Goal: Task Accomplishment & Management: Manage account settings

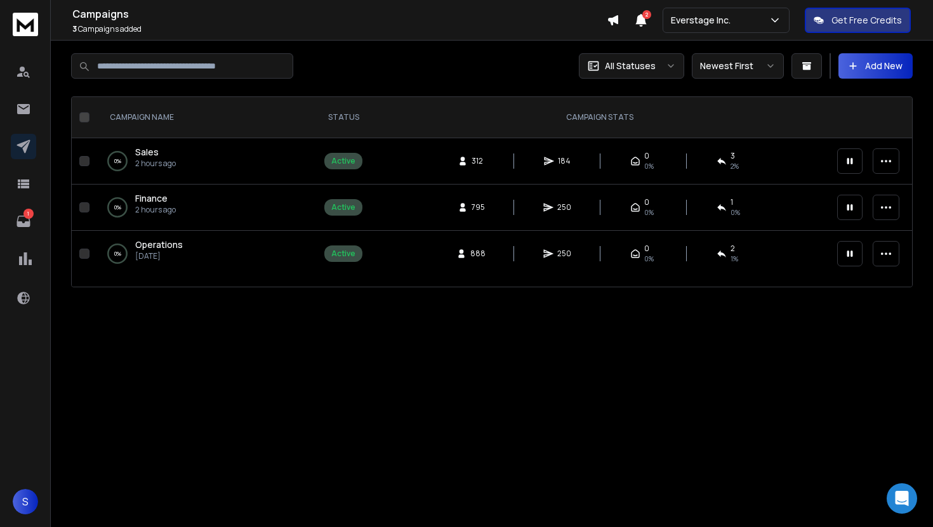
click at [198, 242] on div "0 % Operations [DATE]" at bounding box center [205, 254] width 197 height 30
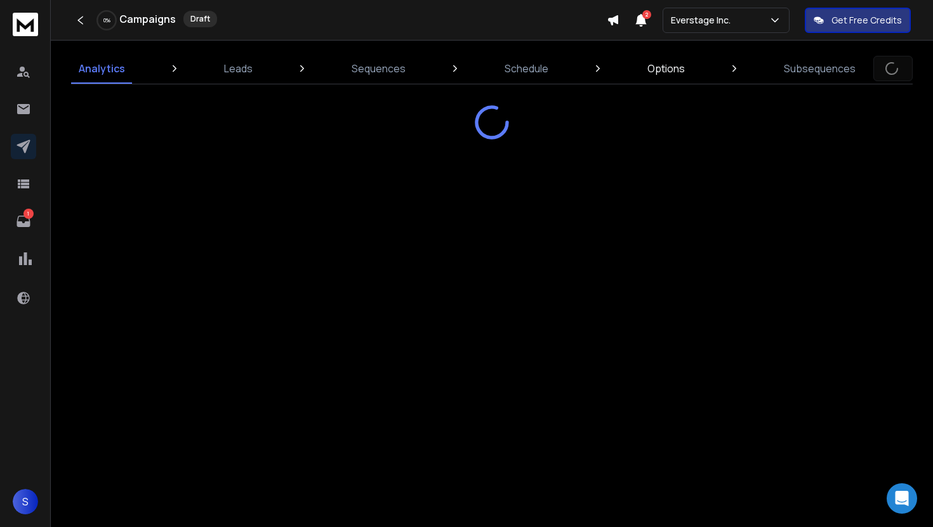
click at [681, 67] on p "Options" at bounding box center [665, 68] width 37 height 15
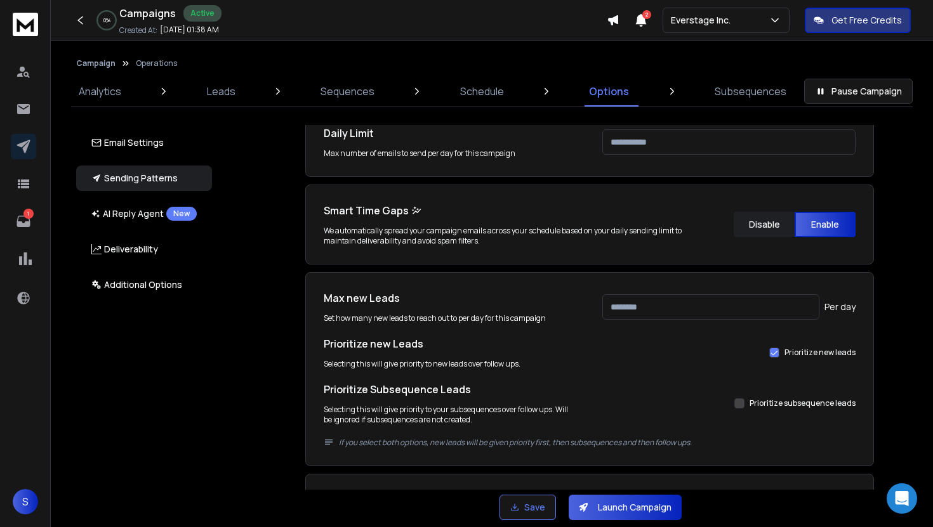
scroll to position [638, 0]
drag, startPoint x: 636, startPoint y: 310, endPoint x: 579, endPoint y: 310, distance: 57.7
click at [579, 310] on div "Max new Leads Set how many new leads to reach out to per day for this campaign …" at bounding box center [590, 307] width 532 height 33
type input "****"
click at [527, 509] on button "Save" at bounding box center [527, 507] width 56 height 25
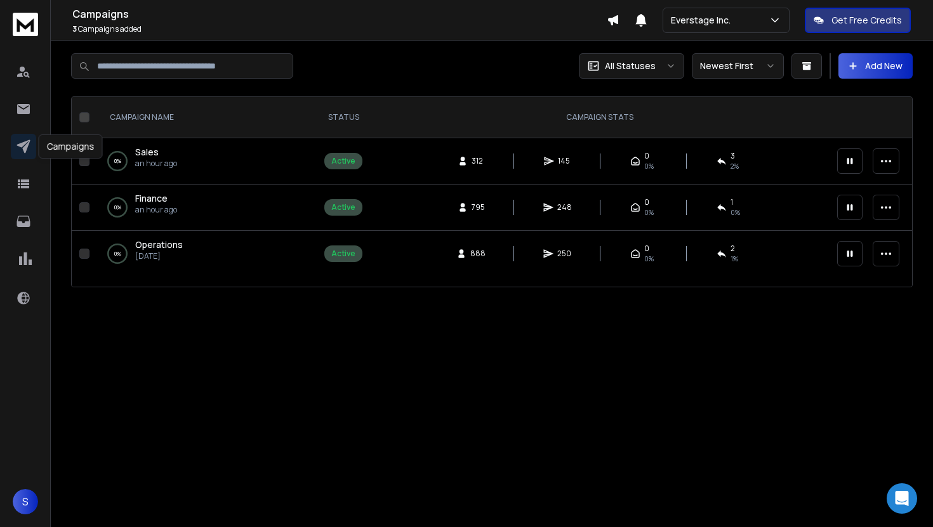
click at [144, 150] on span "Sales" at bounding box center [146, 152] width 23 height 12
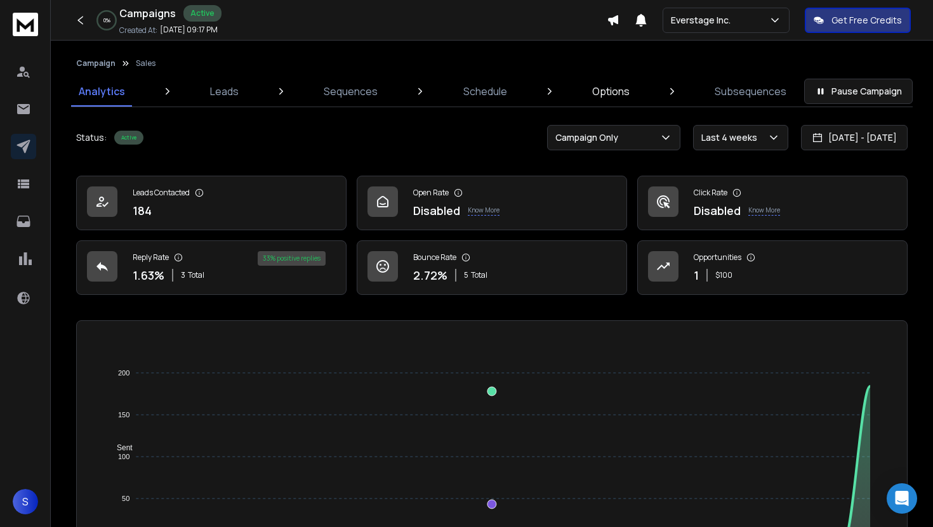
click at [624, 99] on link "Options" at bounding box center [610, 91] width 53 height 30
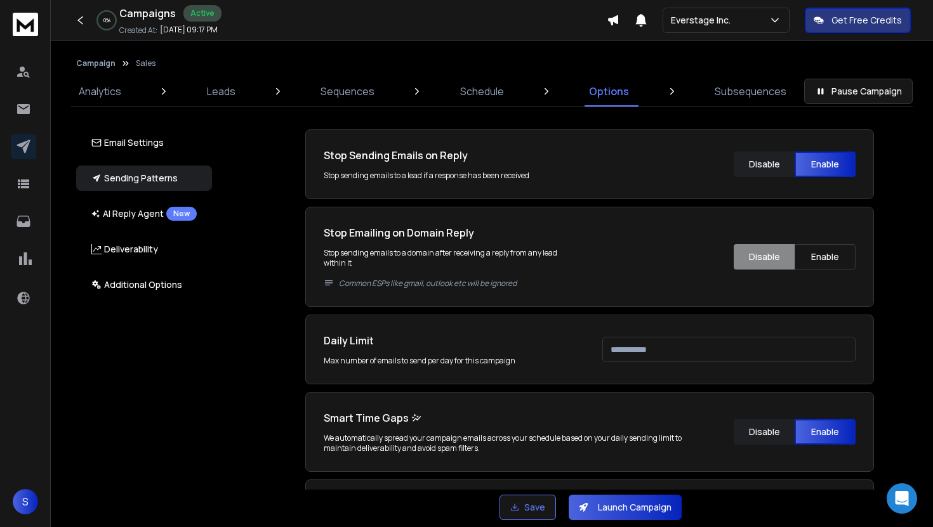
scroll to position [630, 0]
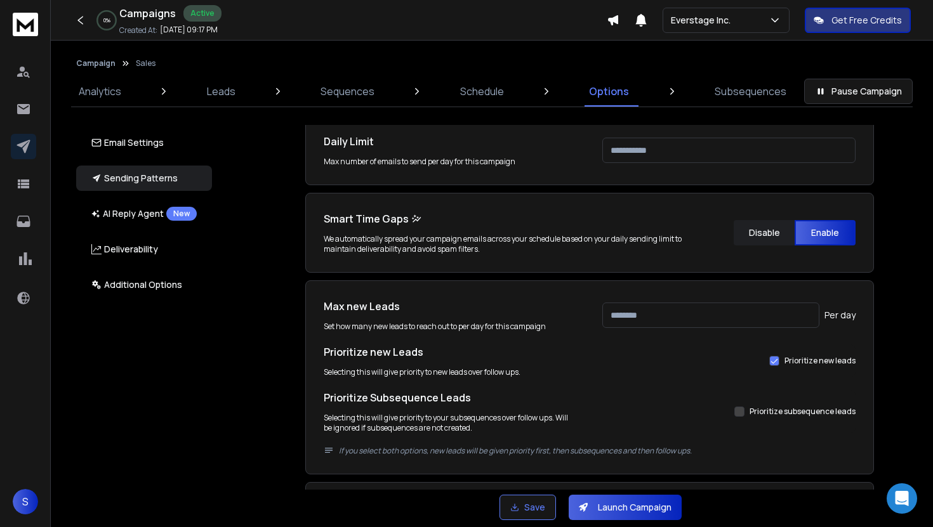
drag, startPoint x: 640, startPoint y: 309, endPoint x: 650, endPoint y: 316, distance: 12.8
click at [650, 316] on input "***" at bounding box center [710, 315] width 217 height 25
type input "*"
type input "****"
click at [515, 504] on icon "submit" at bounding box center [514, 507] width 9 height 9
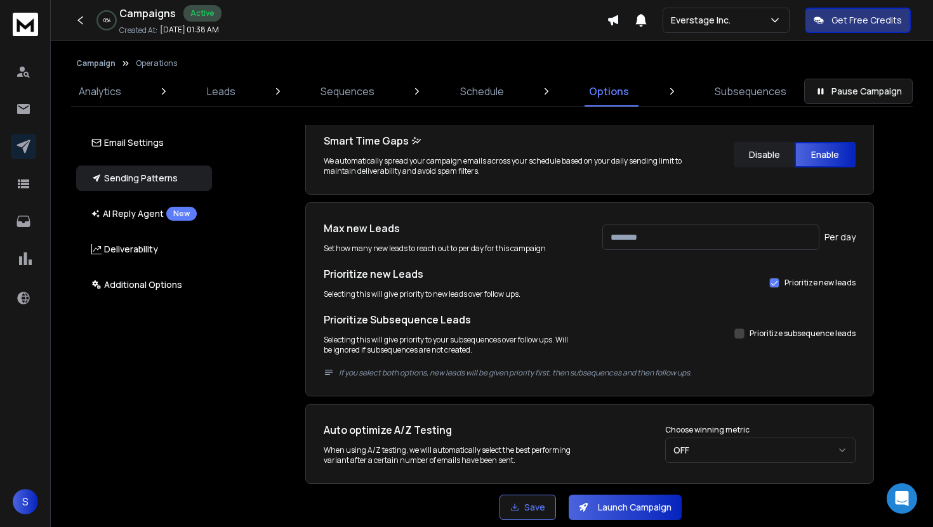
scroll to position [701, 0]
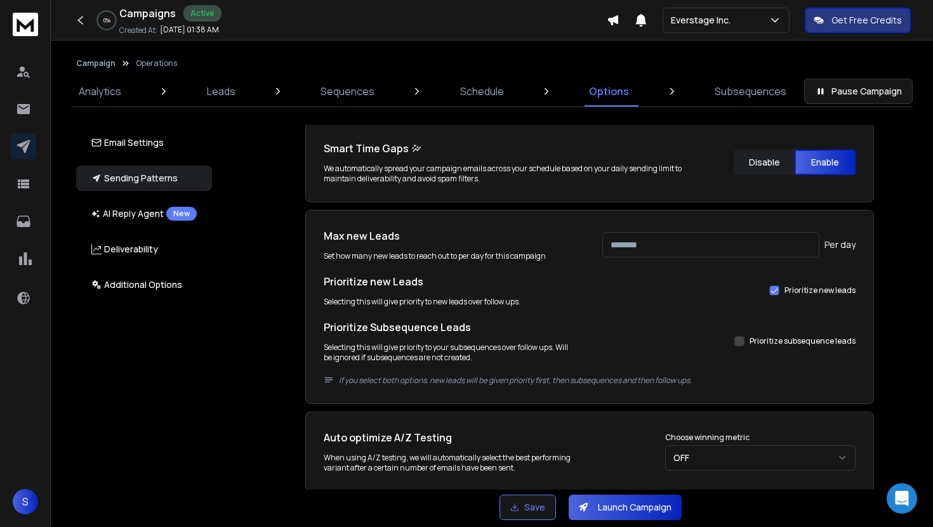
drag, startPoint x: 638, startPoint y: 244, endPoint x: 577, endPoint y: 244, distance: 60.9
click at [577, 244] on div "Max new Leads Set how many new leads to reach out to per day for this campaign …" at bounding box center [590, 244] width 532 height 33
type input "****"
click at [523, 512] on button "Save" at bounding box center [527, 507] width 56 height 25
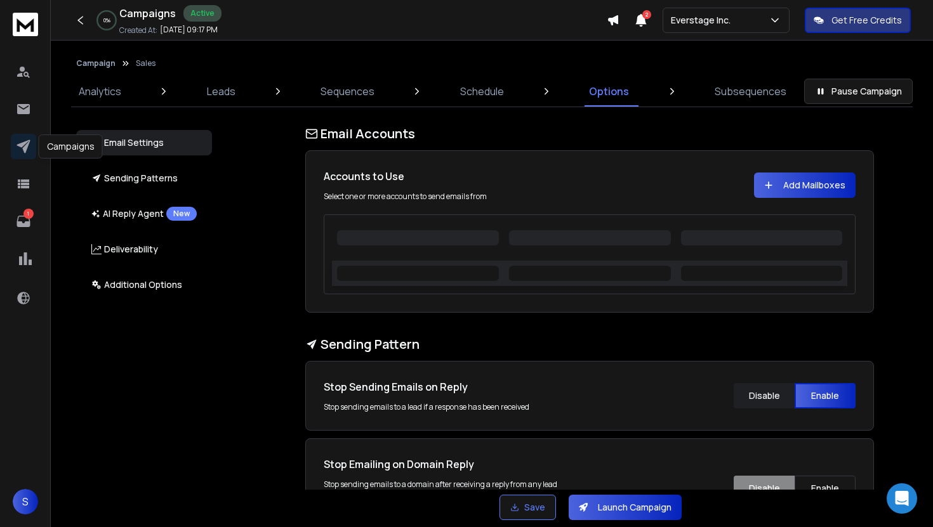
click at [20, 150] on icon at bounding box center [23, 146] width 15 height 15
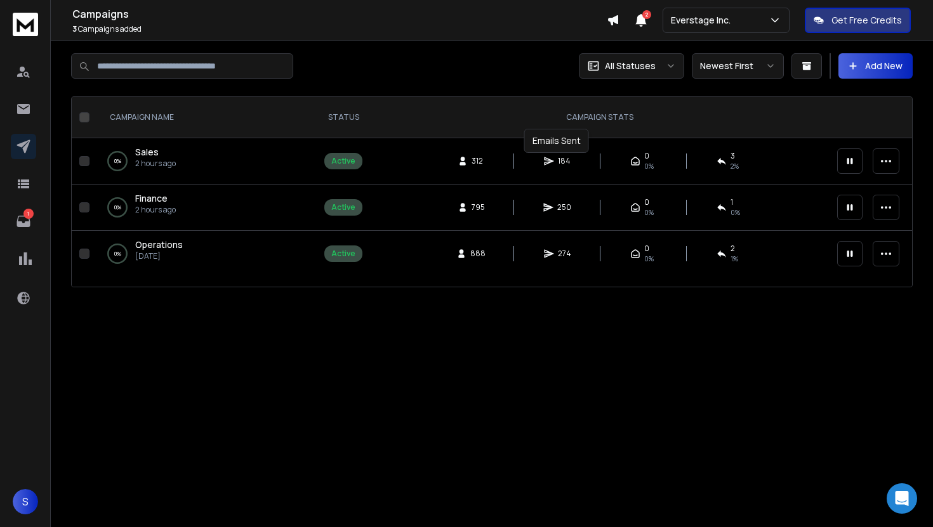
click at [554, 159] on icon at bounding box center [548, 160] width 11 height 11
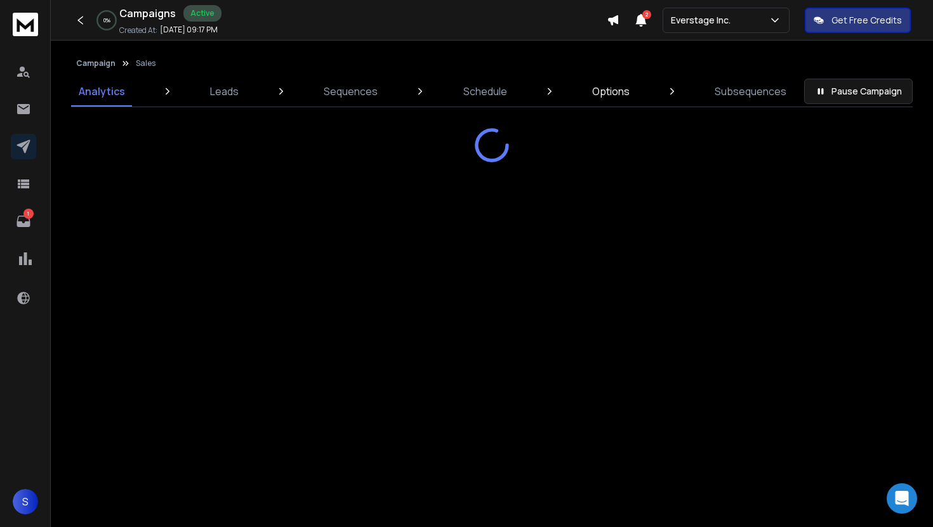
click at [629, 89] on p "Options" at bounding box center [610, 91] width 37 height 15
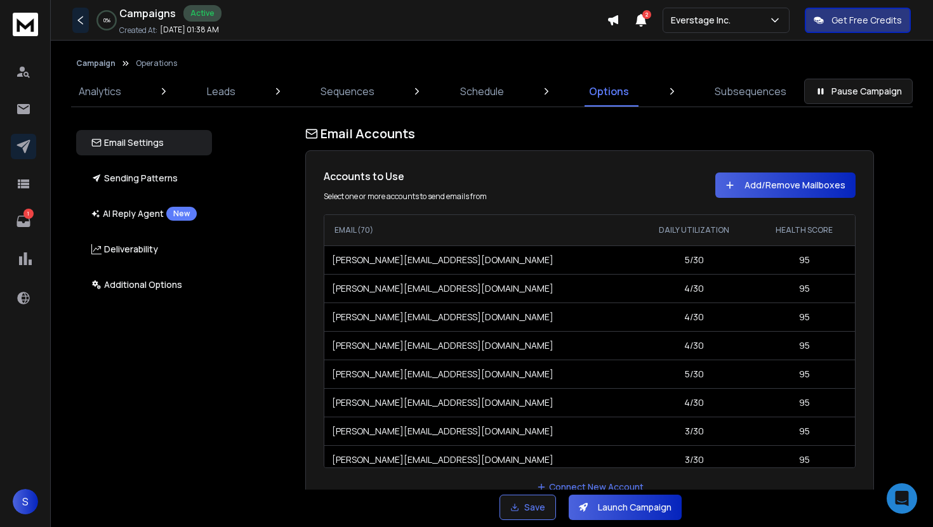
click at [85, 15] on icon at bounding box center [80, 20] width 11 height 11
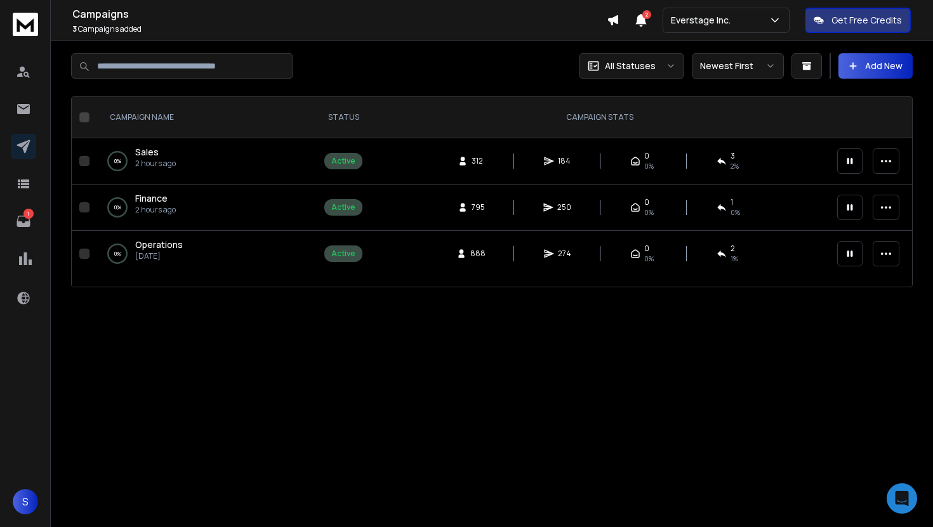
click at [411, 258] on div "888 274 0 0% 2 1 %" at bounding box center [600, 254] width 444 height 20
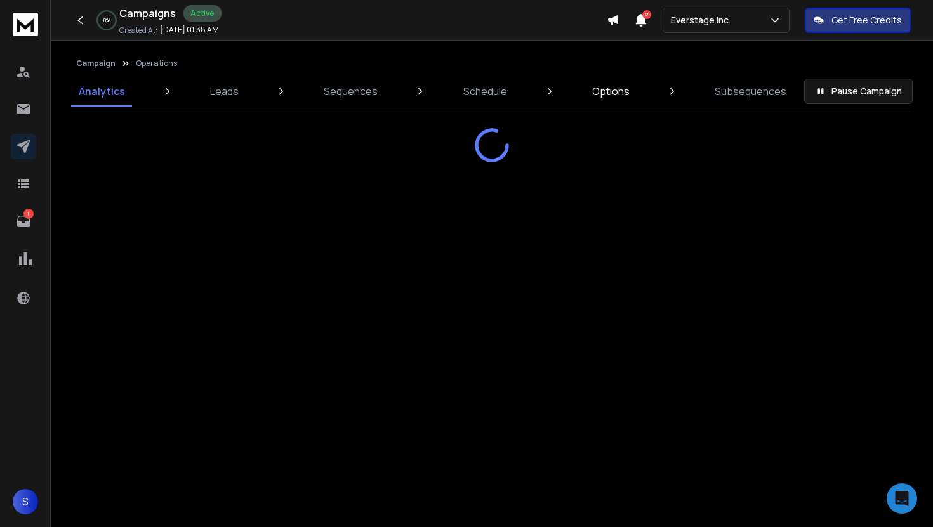
click at [615, 86] on p "Options" at bounding box center [610, 91] width 37 height 15
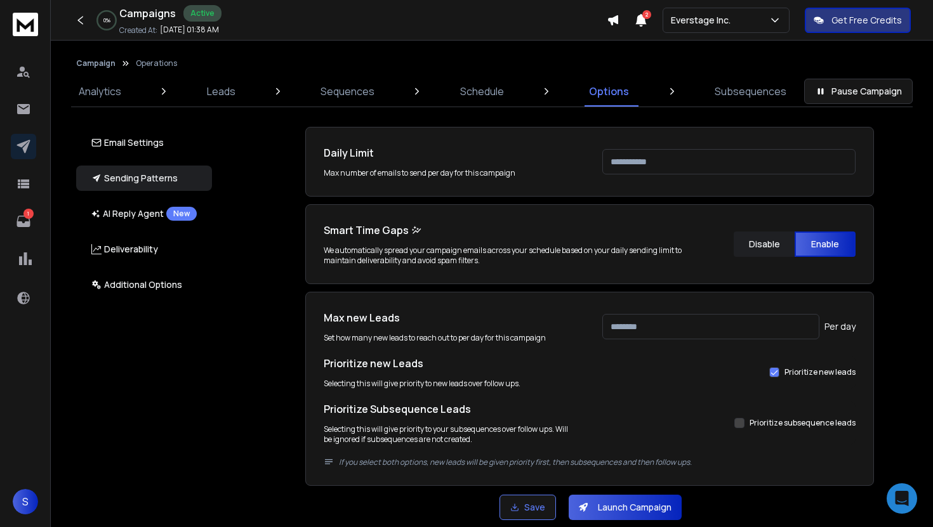
scroll to position [466, 0]
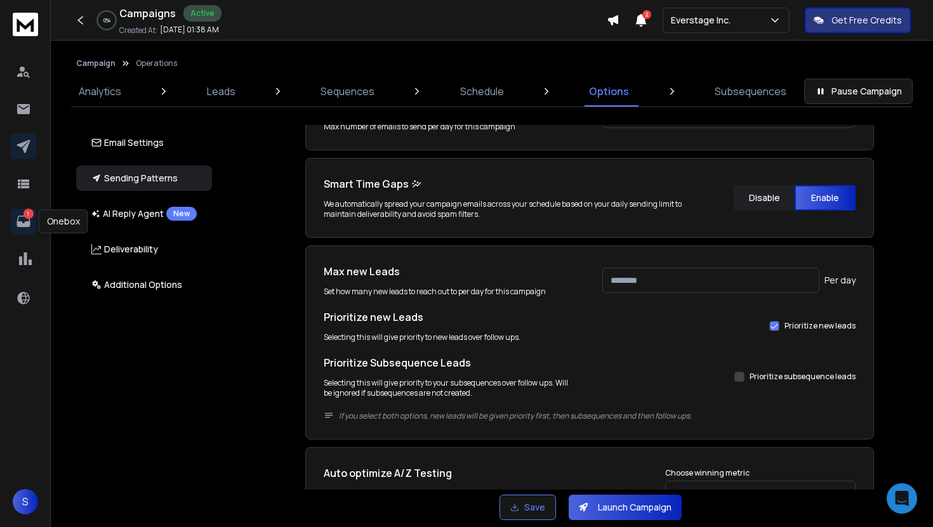
click at [26, 221] on icon at bounding box center [23, 221] width 15 height 15
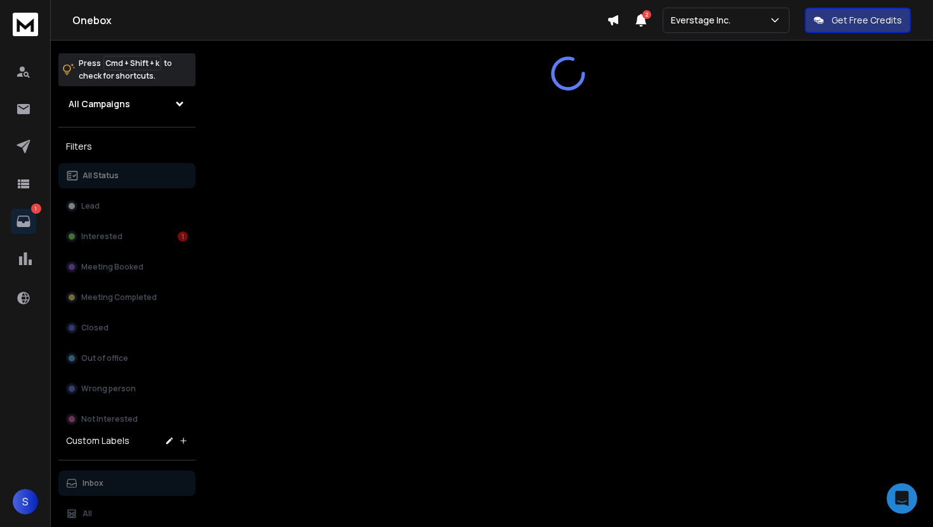
click at [122, 234] on div "All Status Lead Interested 1 Meeting Booked Meeting Completed Closed Out of off…" at bounding box center [126, 297] width 137 height 269
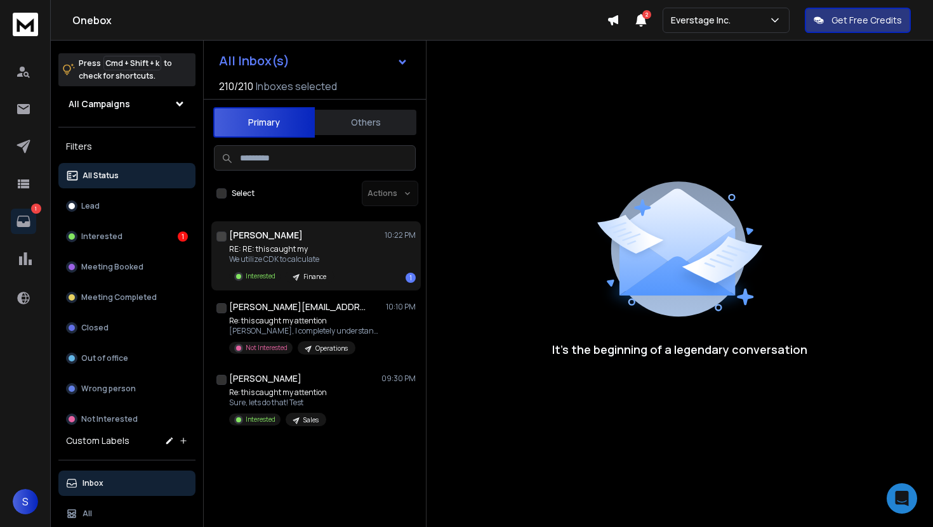
click at [326, 242] on div "Cynthia Wesson 10:22 PM RE: RE: this caught my We utilize CDK to calculate Inte…" at bounding box center [322, 256] width 187 height 54
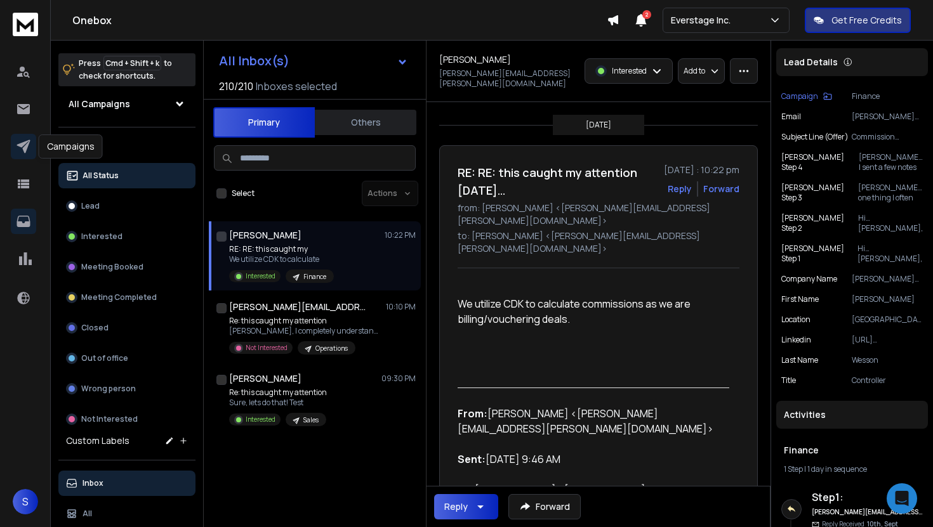
click at [21, 147] on icon at bounding box center [22, 146] width 13 height 13
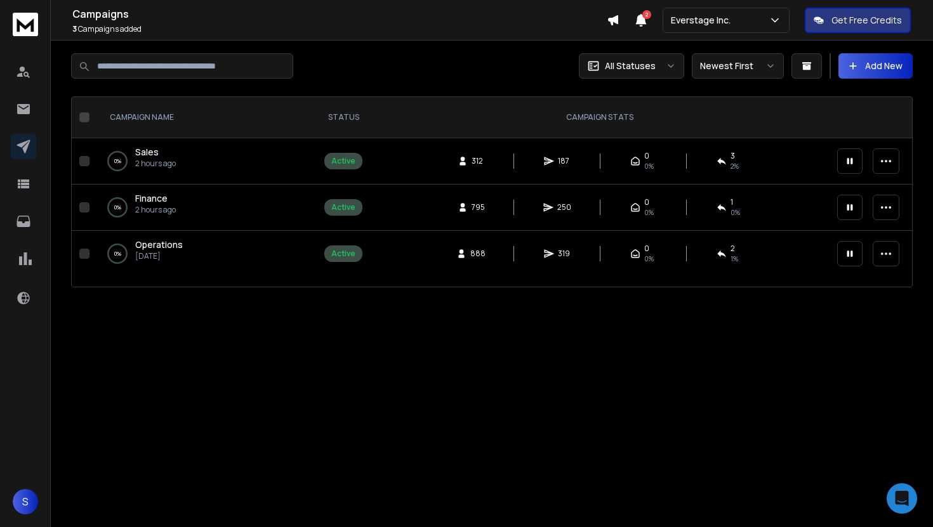
click at [181, 250] on span "Operations" at bounding box center [159, 245] width 48 height 12
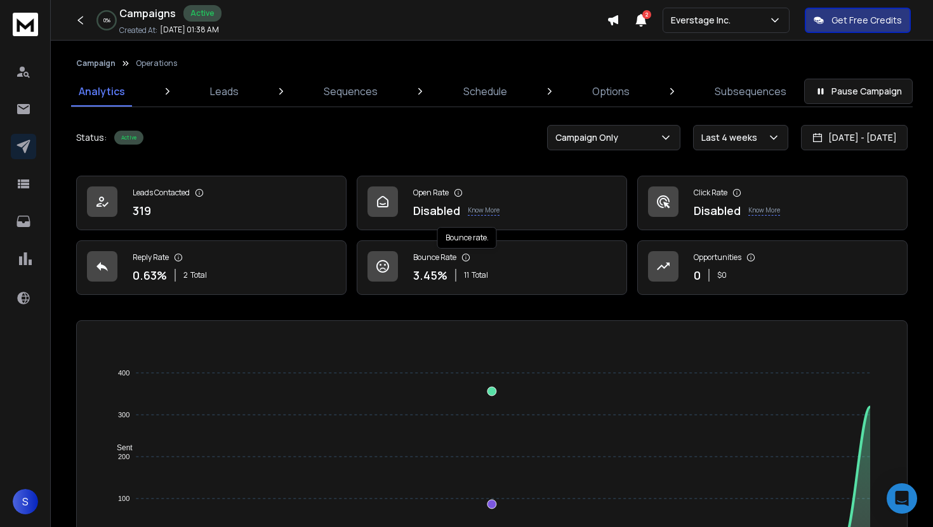
click at [466, 256] on icon at bounding box center [465, 258] width 1 height 4
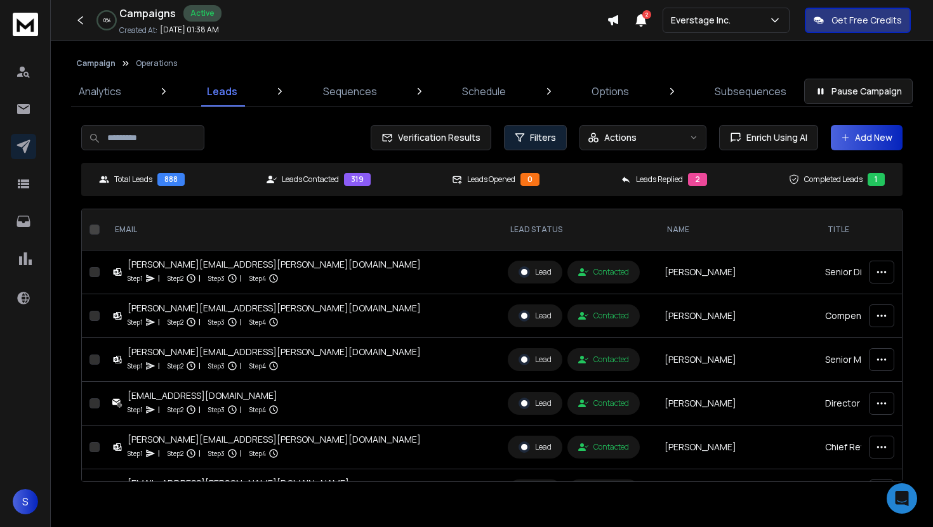
click at [533, 144] on button "Filters" at bounding box center [535, 137] width 63 height 25
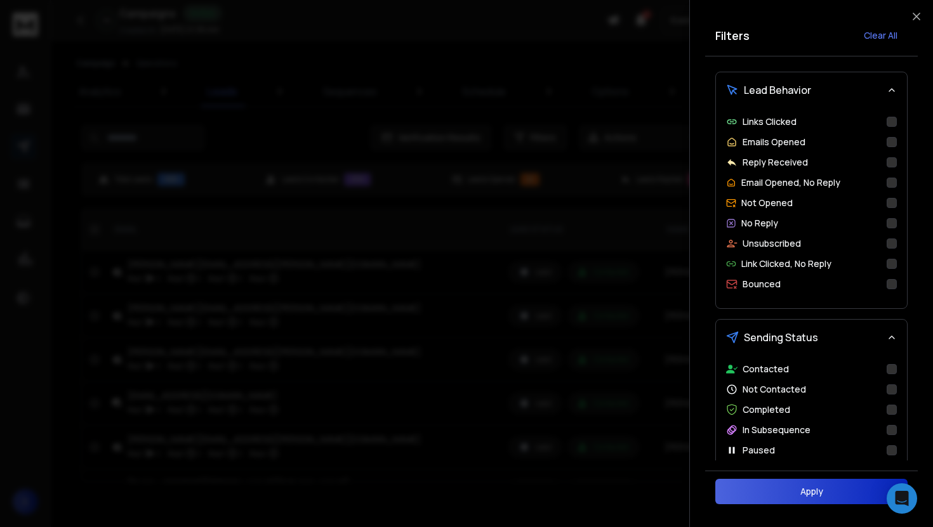
click at [888, 287] on button "Bounced" at bounding box center [891, 284] width 10 height 10
click at [796, 494] on button "Apply" at bounding box center [811, 491] width 192 height 25
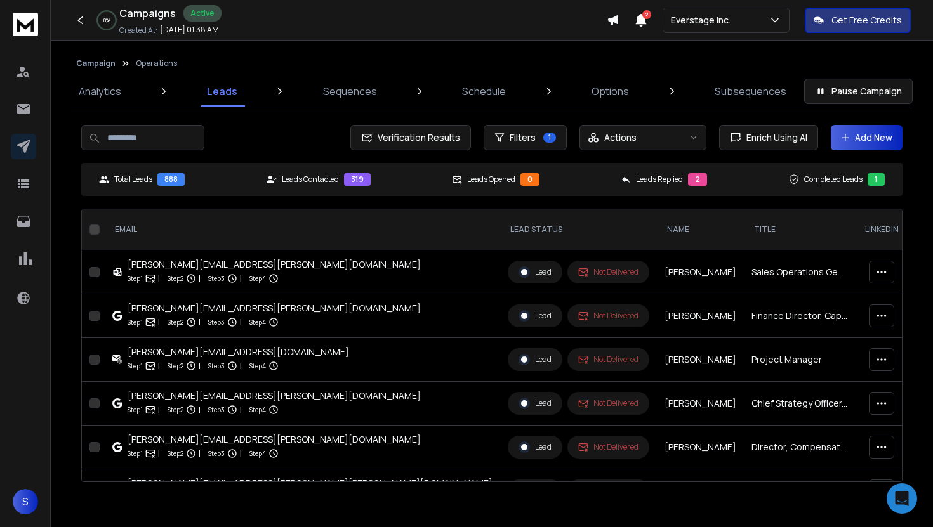
click at [256, 285] on div "Step 1 | Step 2 | Step 3 | Step 4" at bounding box center [274, 278] width 293 height 13
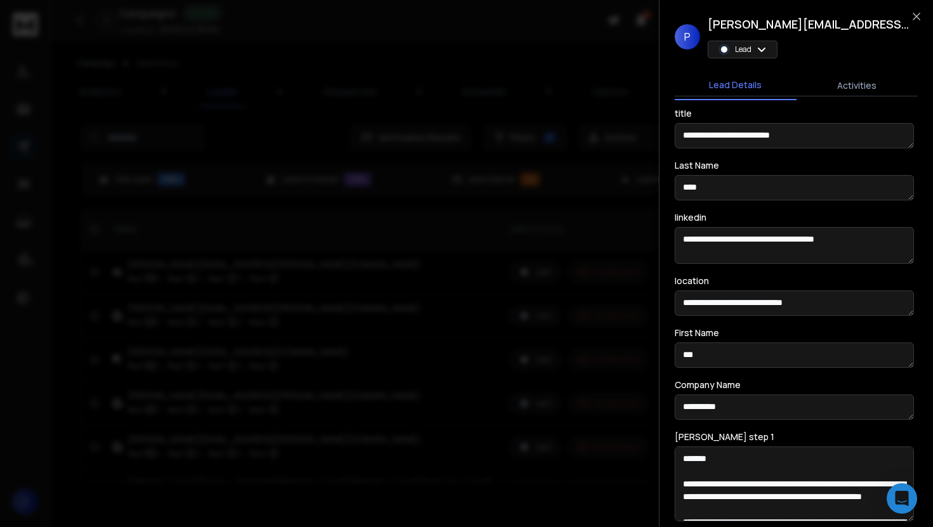
click at [852, 90] on button "Activities" at bounding box center [857, 86] width 122 height 28
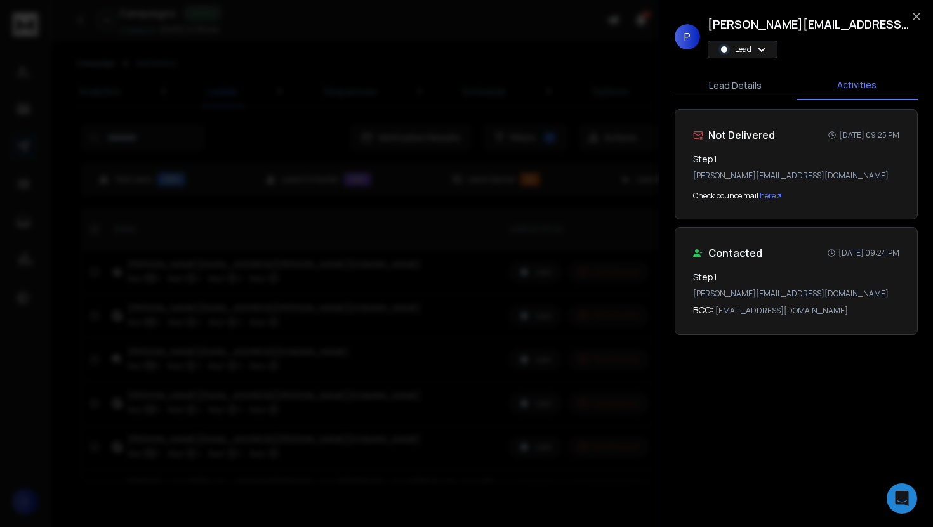
click at [772, 198] on link "here" at bounding box center [771, 196] width 23 height 10
click at [917, 15] on icon "button" at bounding box center [916, 16] width 6 height 6
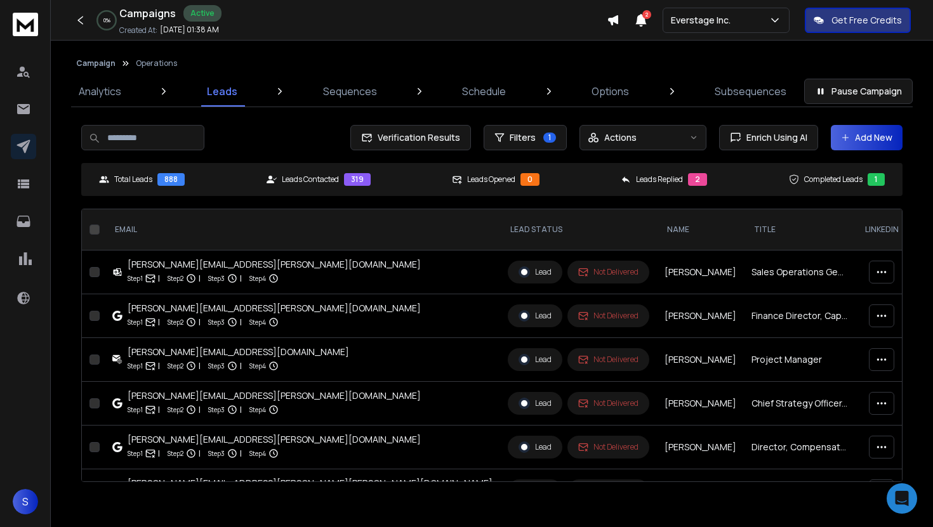
click at [70, 27] on div "0 % Campaigns Active Created At: Sep 03, 2025, 01:38 AM 2 Everstage Inc. Get Fr…" at bounding box center [466, 20] width 933 height 41
click at [75, 27] on button at bounding box center [80, 20] width 16 height 25
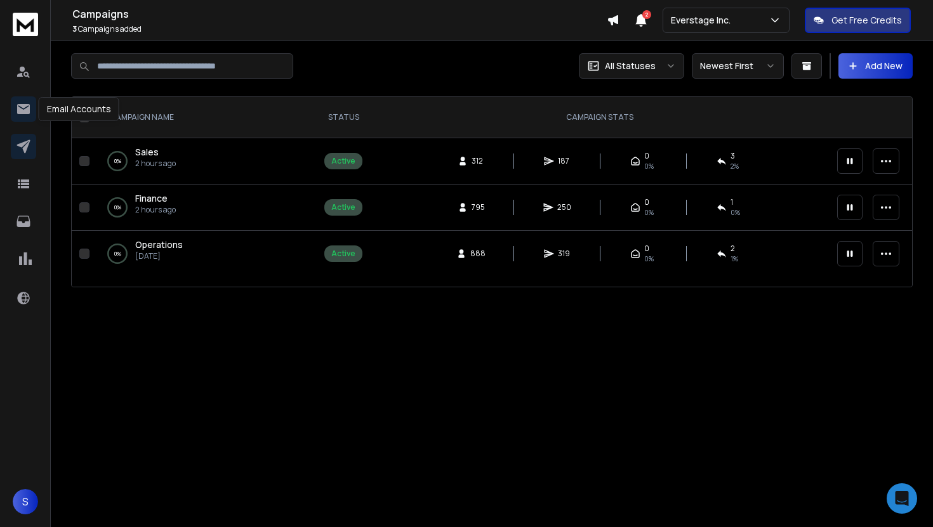
click at [15, 115] on link at bounding box center [23, 108] width 25 height 25
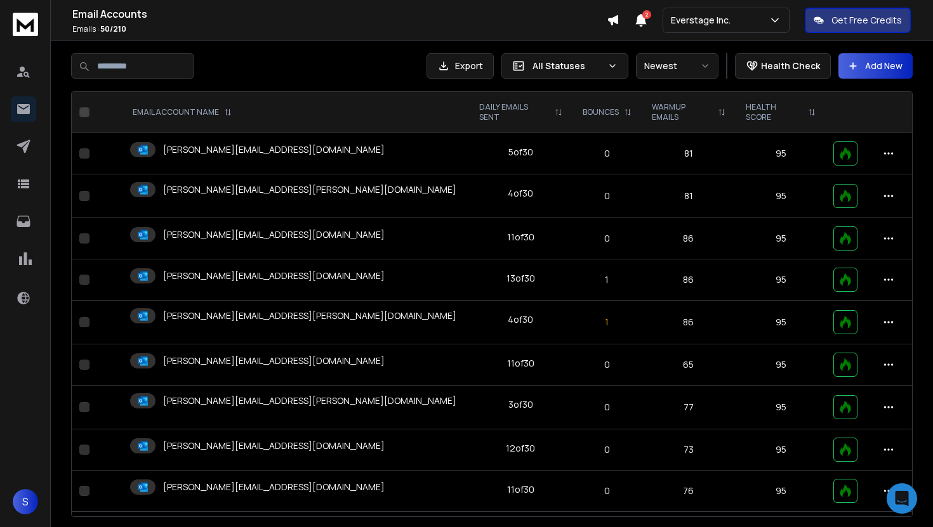
click at [580, 319] on p "1" at bounding box center [607, 322] width 54 height 13
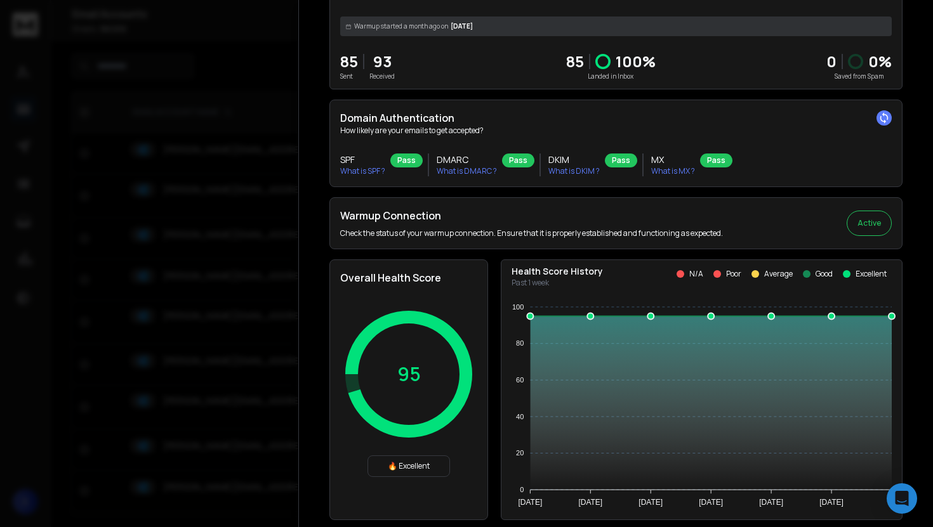
scroll to position [166, 0]
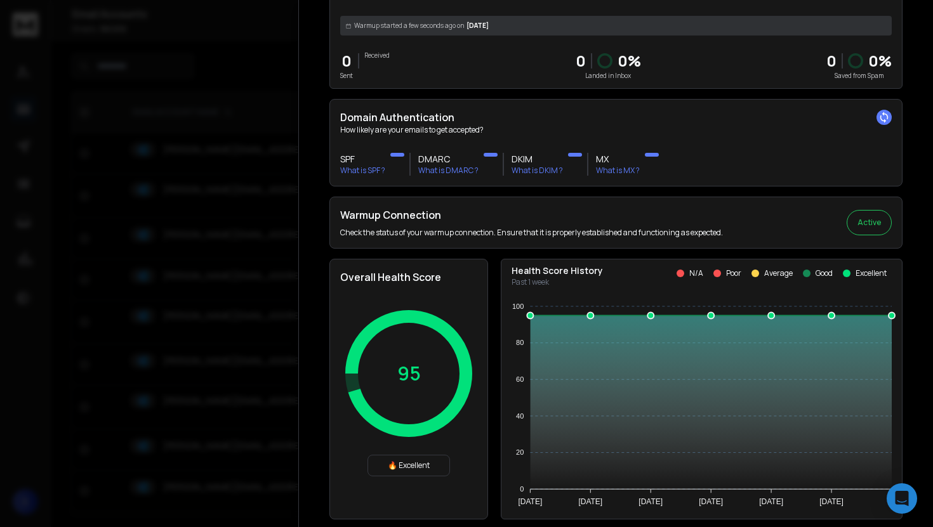
click at [255, 193] on div at bounding box center [466, 263] width 933 height 527
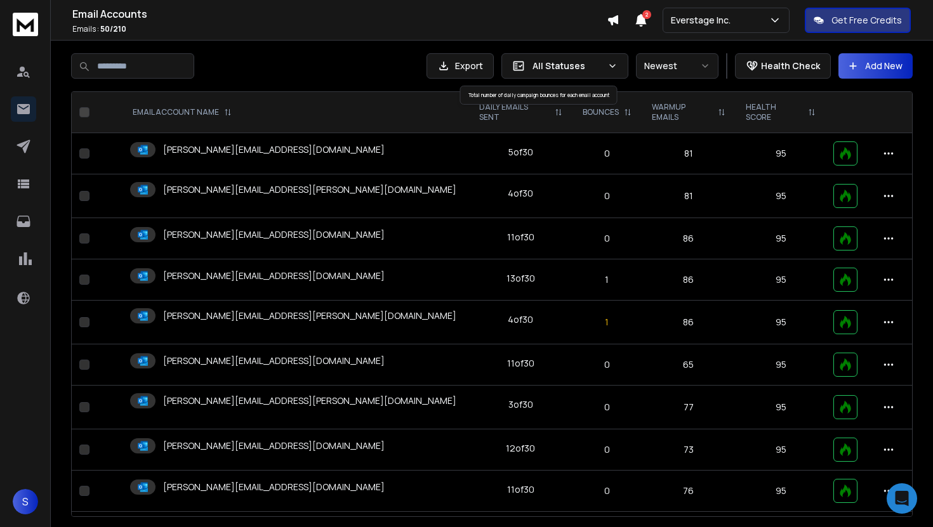
click at [583, 110] on p "BOUNCES" at bounding box center [601, 112] width 36 height 10
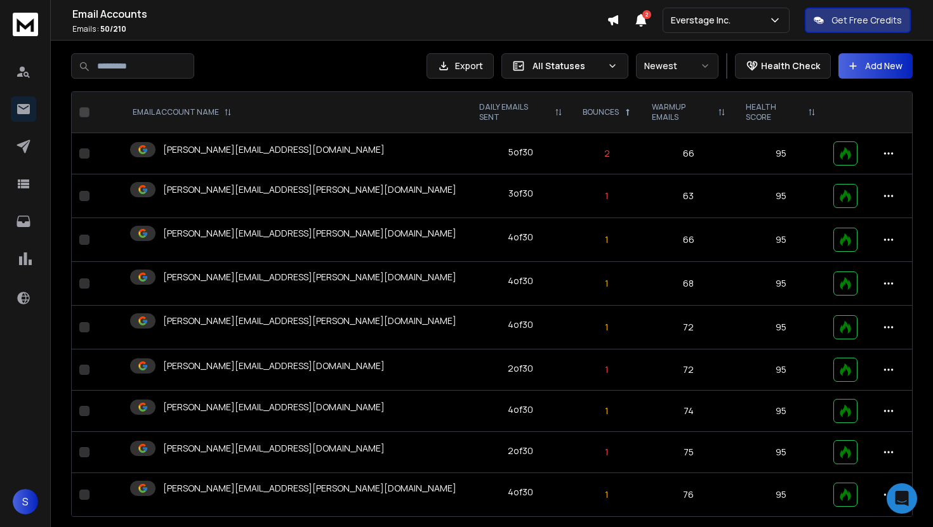
click at [580, 154] on p "2" at bounding box center [607, 153] width 54 height 13
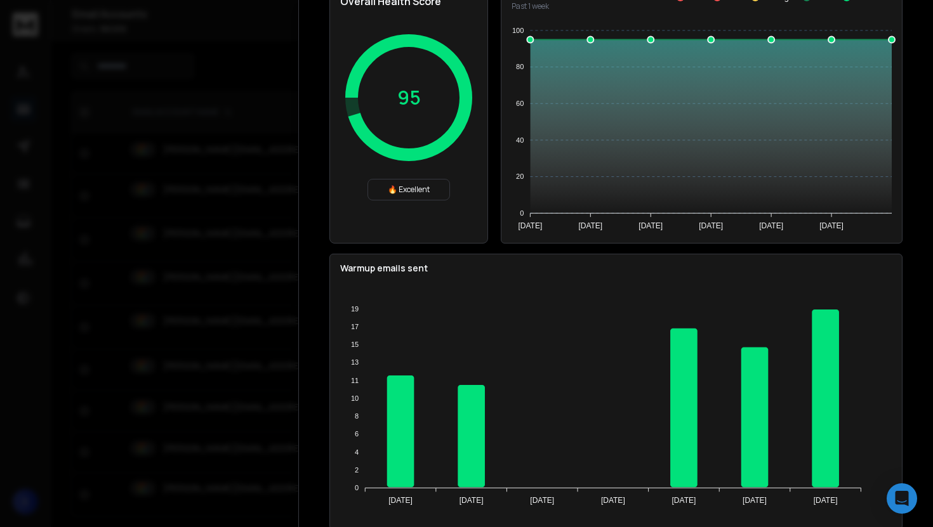
scroll to position [480, 0]
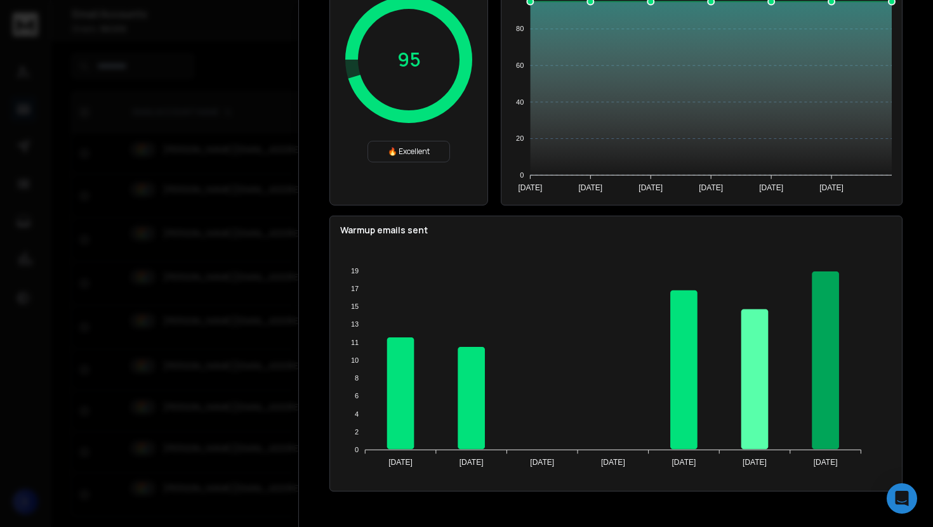
drag, startPoint x: 751, startPoint y: 375, endPoint x: 698, endPoint y: 338, distance: 64.8
click at [698, 341] on icon "19 19 17 17 15 15 13 13 11 11 10 10 8 8 6 6 4 4 2 2 0 0 Thursday Thursday Frida…" at bounding box center [614, 363] width 548 height 222
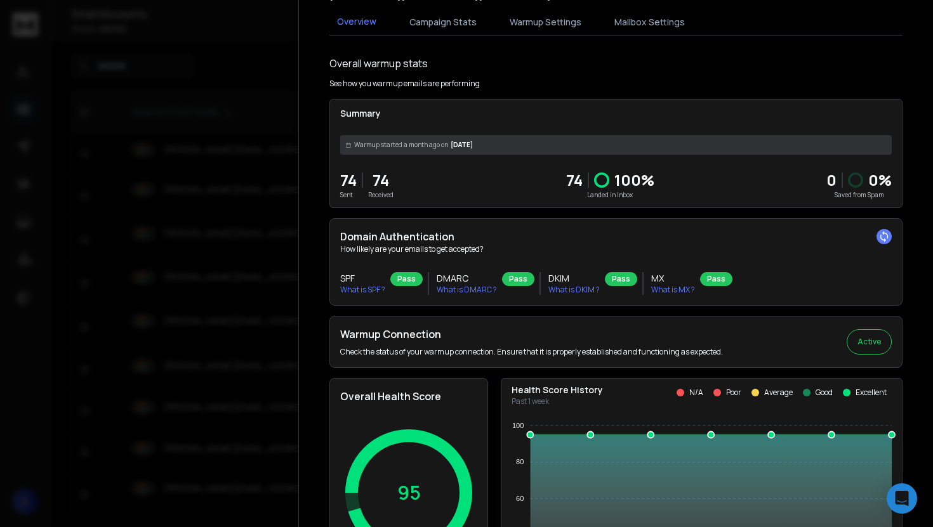
scroll to position [0, 0]
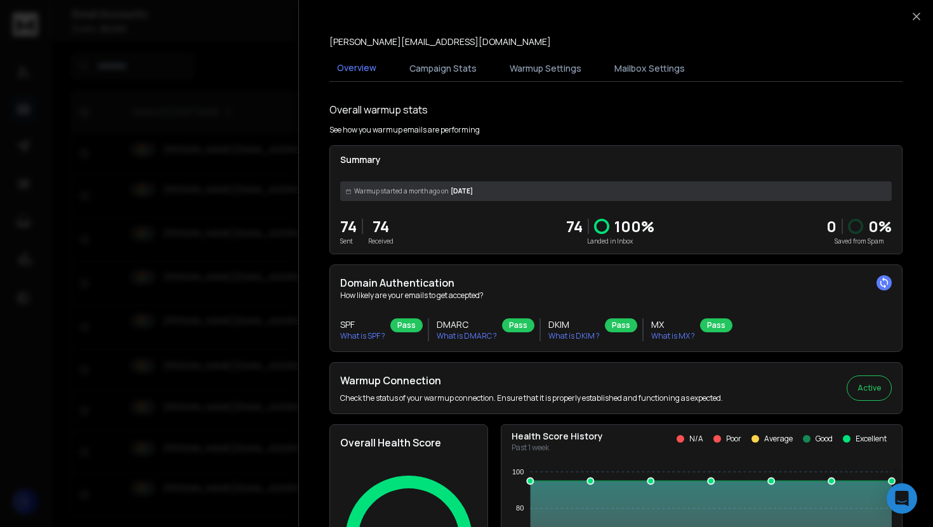
click at [440, 70] on button "Campaign Stats" at bounding box center [443, 69] width 82 height 28
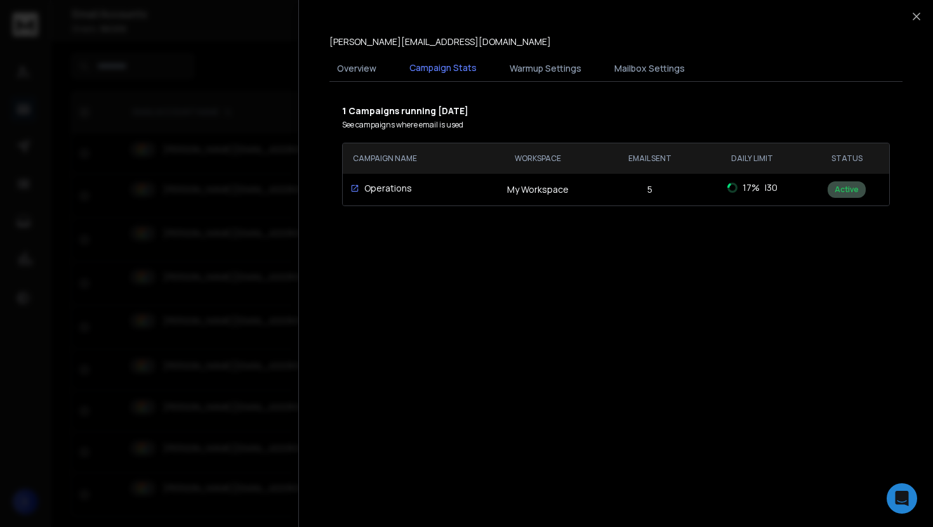
click at [195, 180] on div at bounding box center [466, 263] width 933 height 527
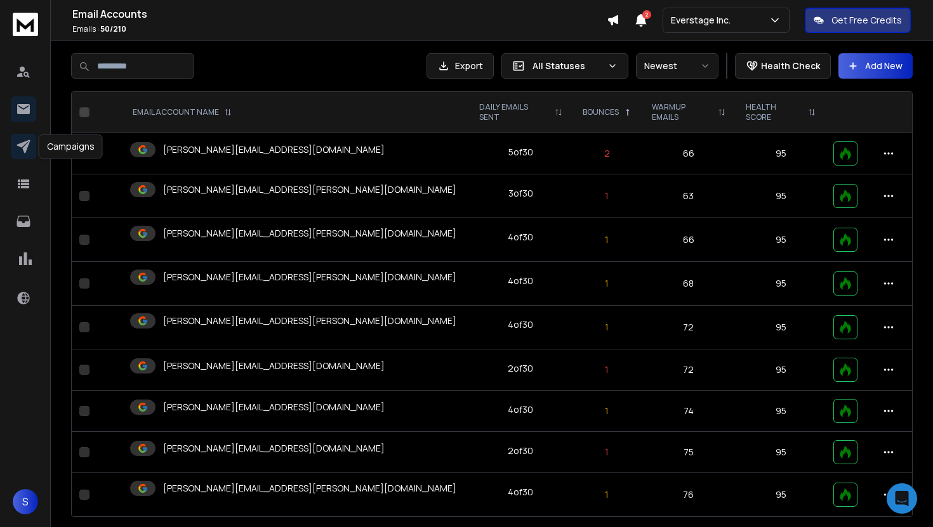
click at [13, 142] on link at bounding box center [23, 146] width 25 height 25
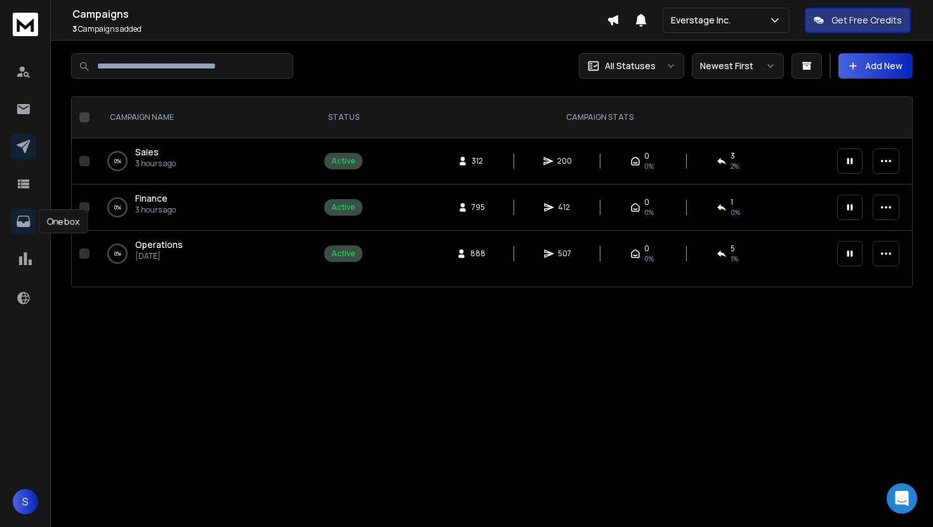
click at [20, 224] on icon at bounding box center [22, 221] width 13 height 11
